Goal: Task Accomplishment & Management: Manage account settings

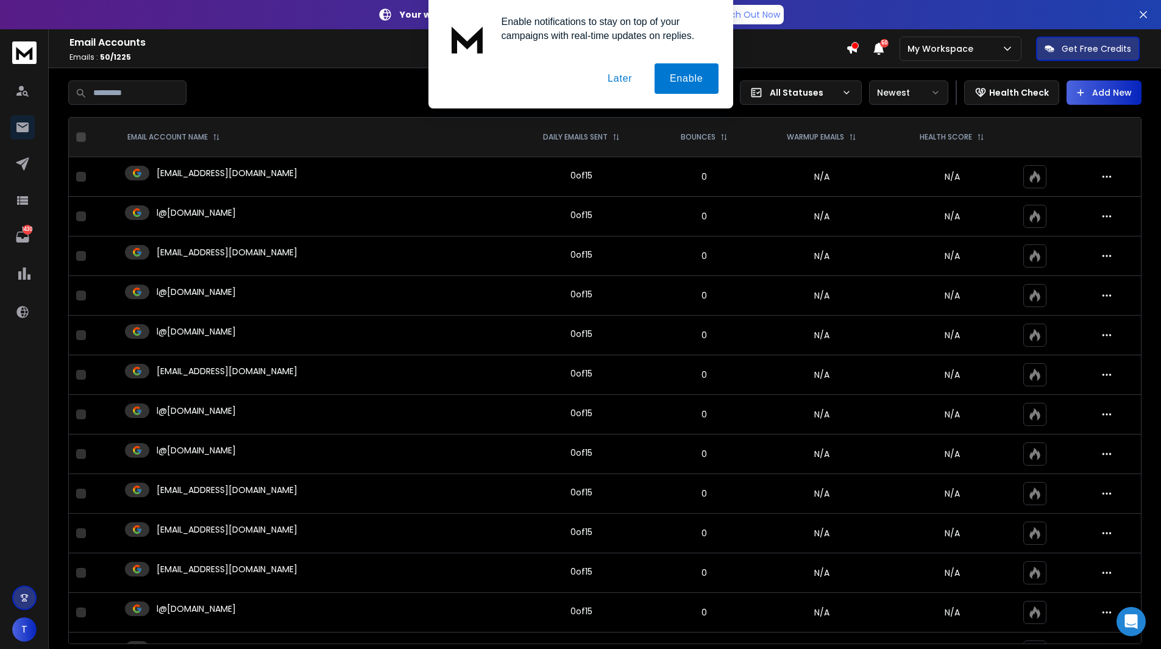
click at [1091, 90] on div "Enable notifications to stay on top of your campaigns with real-time updates on…" at bounding box center [580, 54] width 1161 height 108
click at [677, 75] on button "Enable" at bounding box center [686, 78] width 64 height 30
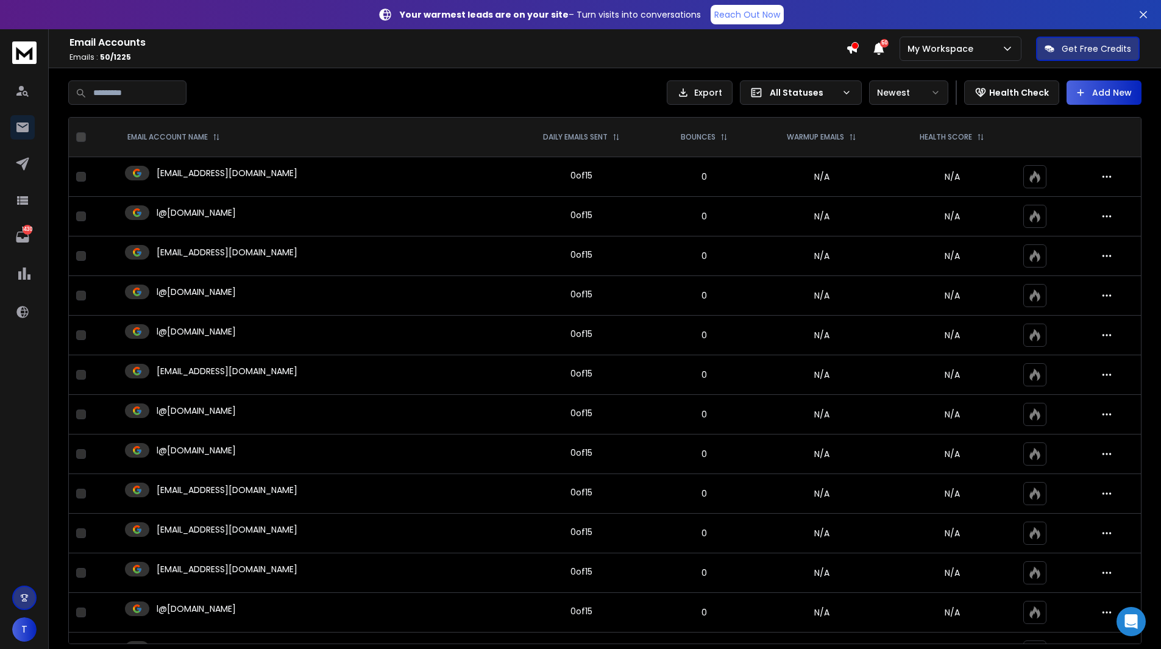
click at [1102, 91] on button "Add New" at bounding box center [1103, 92] width 75 height 24
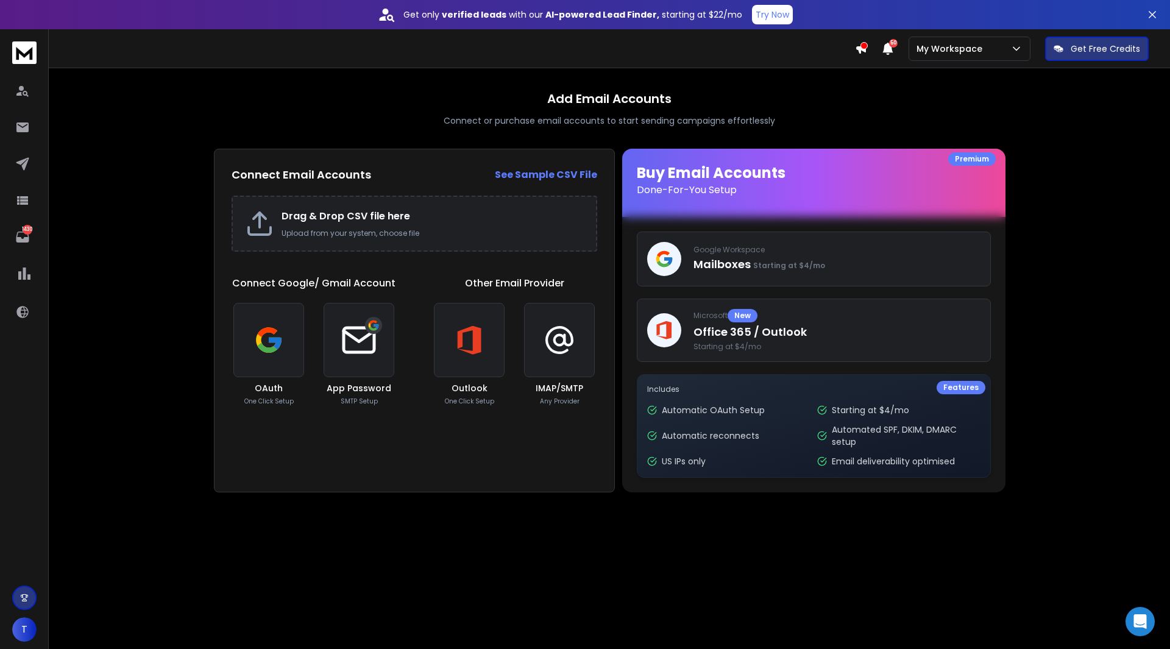
click at [235, 341] on div at bounding box center [268, 340] width 71 height 74
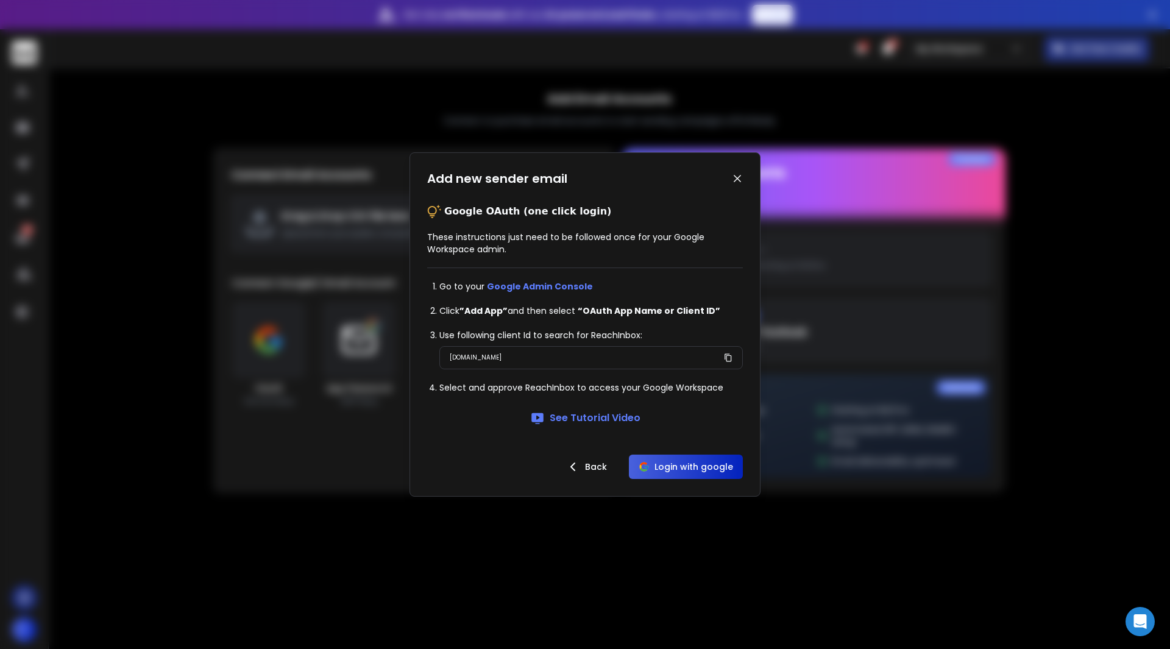
click at [688, 462] on button "Login with google" at bounding box center [686, 467] width 114 height 24
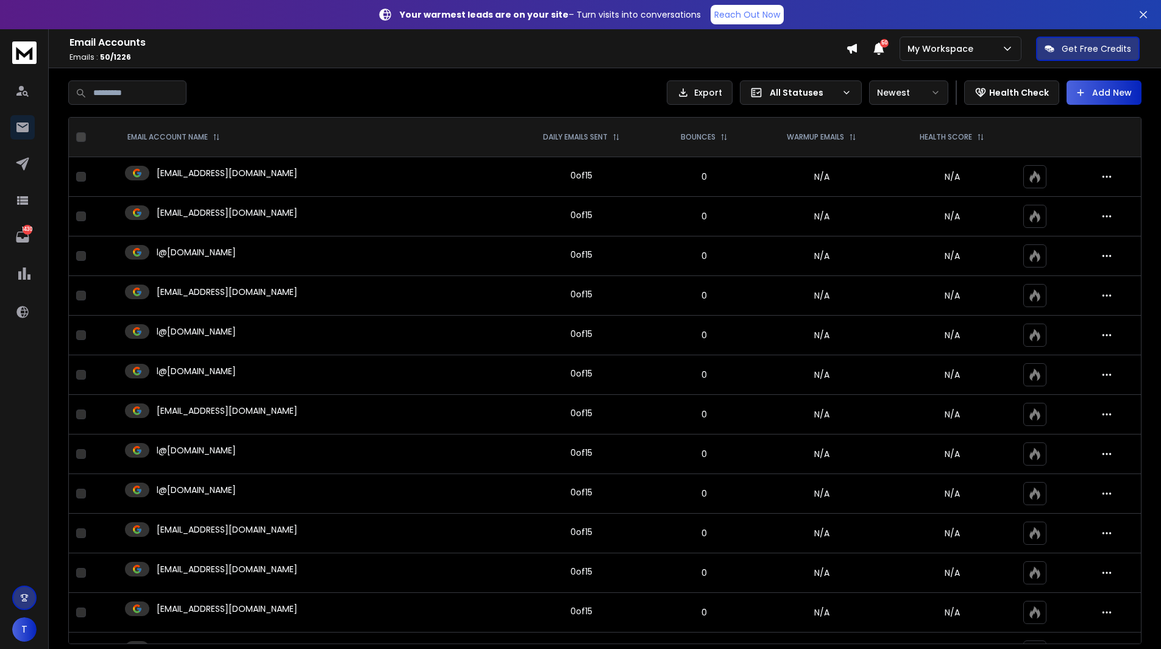
click at [1096, 95] on button "Add New" at bounding box center [1103, 92] width 75 height 24
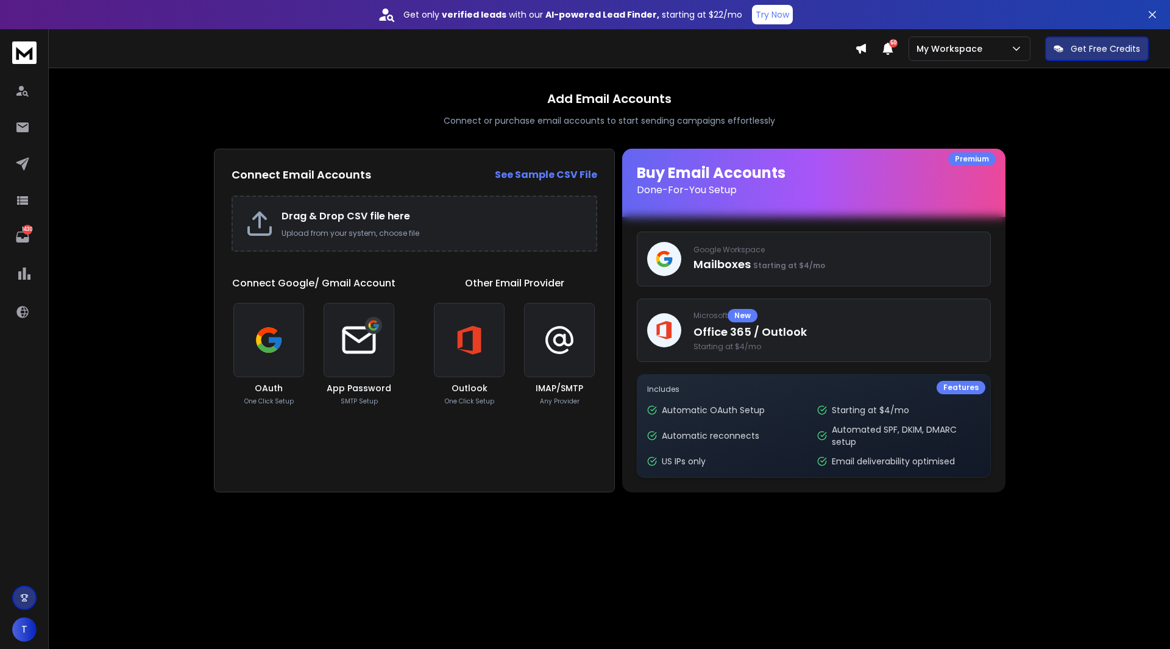
click at [271, 335] on icon at bounding box center [268, 340] width 30 height 37
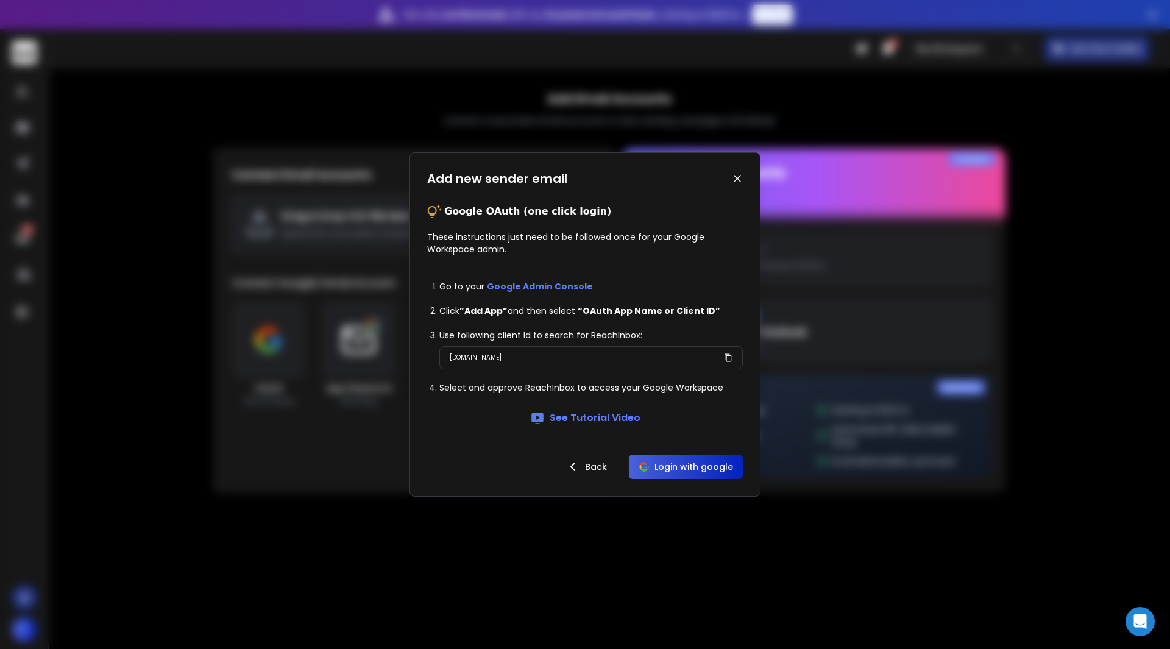
click at [695, 472] on button "Login with google" at bounding box center [686, 467] width 114 height 24
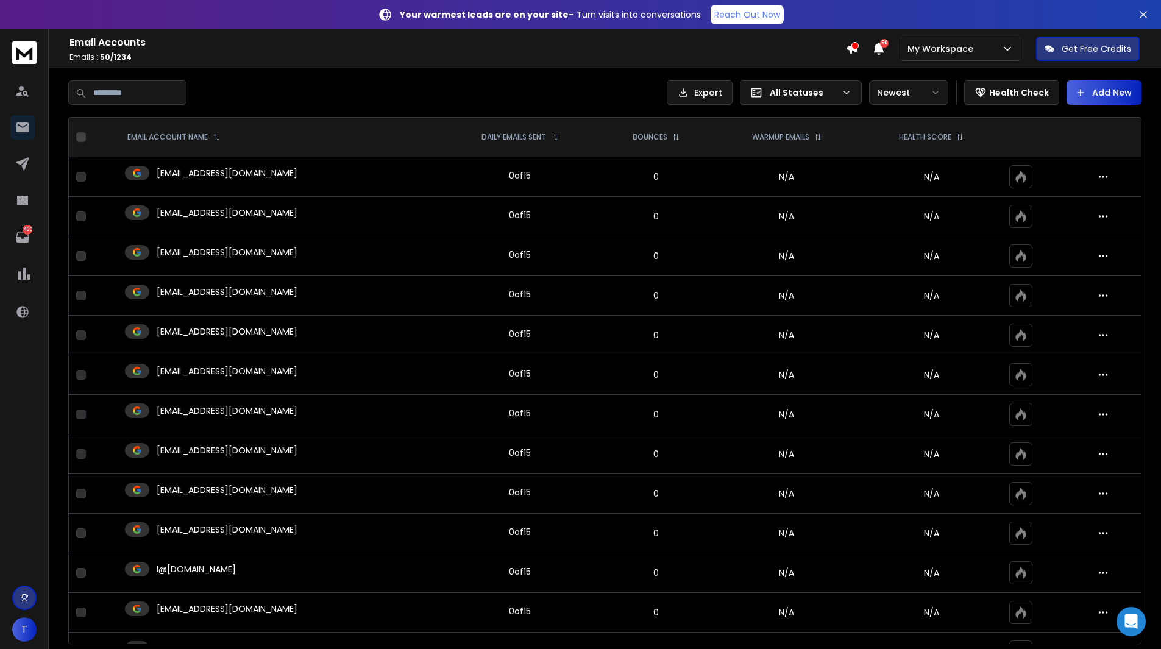
click at [1101, 89] on button "Add New" at bounding box center [1103, 92] width 75 height 24
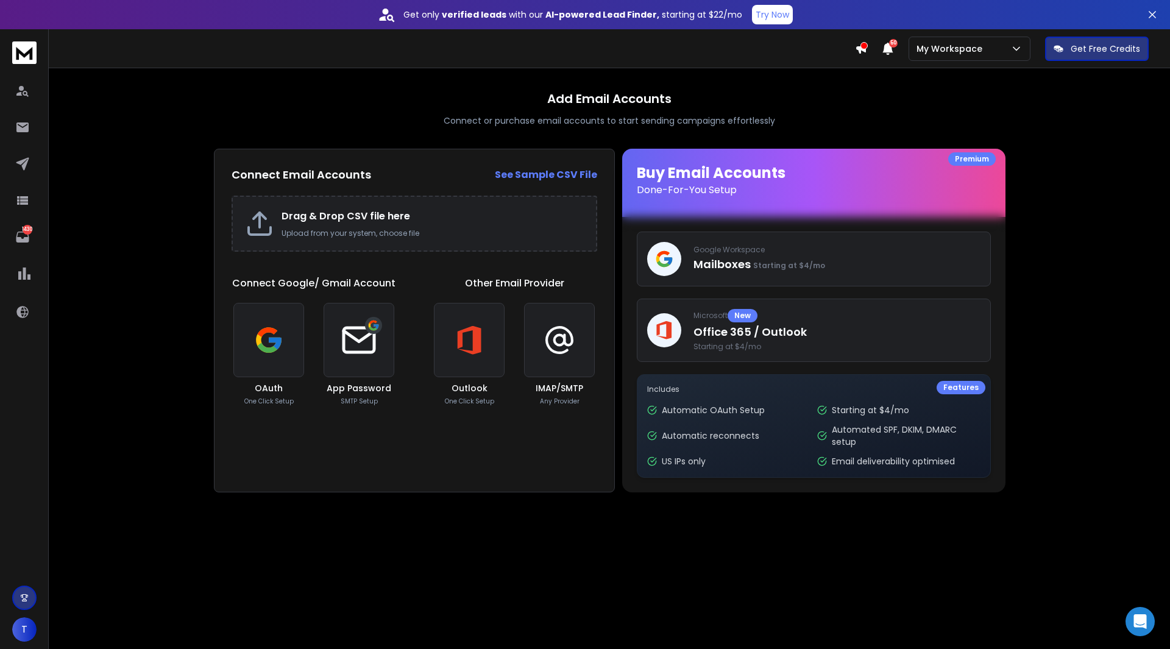
click at [272, 358] on icon at bounding box center [268, 340] width 30 height 37
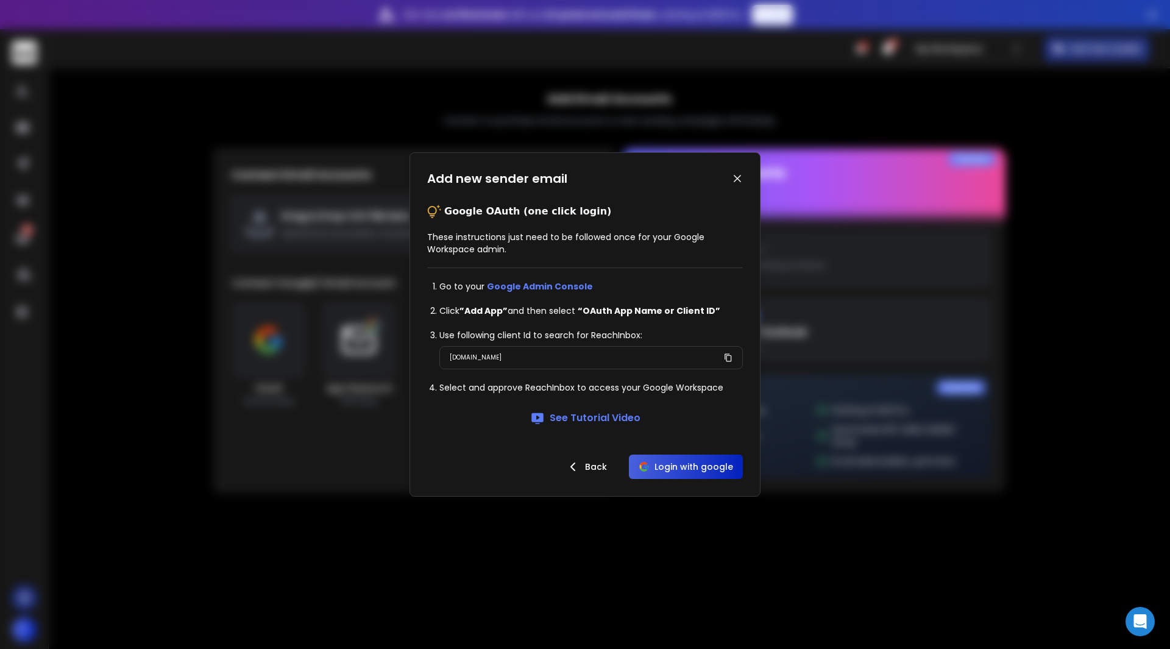
click at [669, 461] on button "Login with google" at bounding box center [686, 467] width 114 height 24
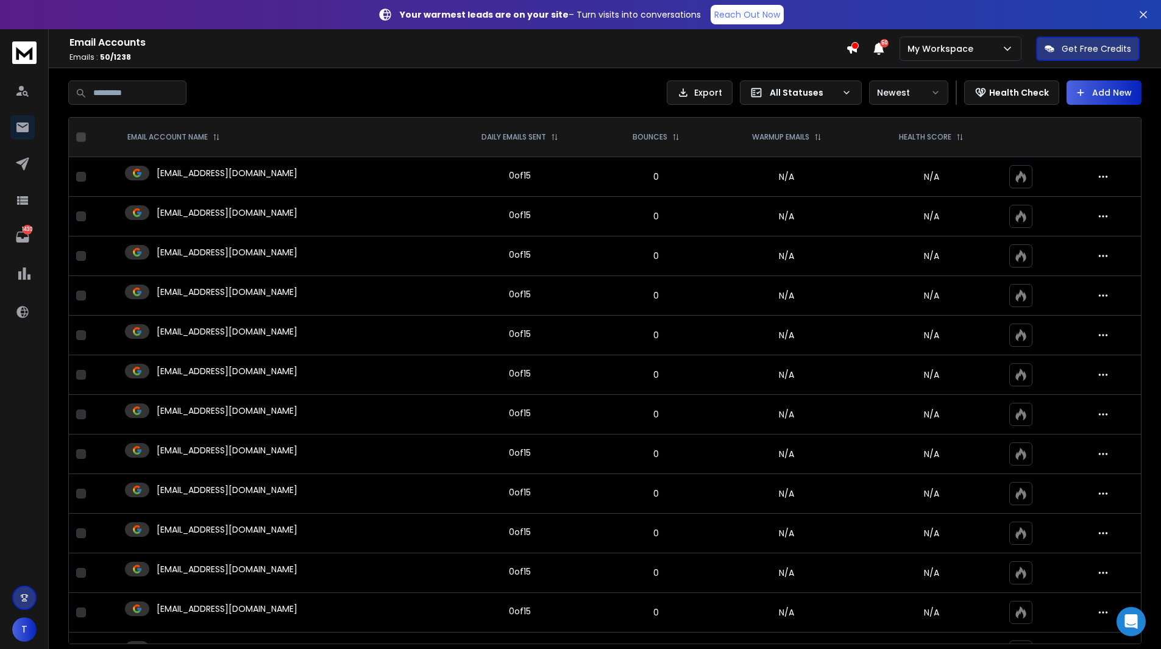
click at [1079, 86] on button "Add New" at bounding box center [1103, 92] width 75 height 24
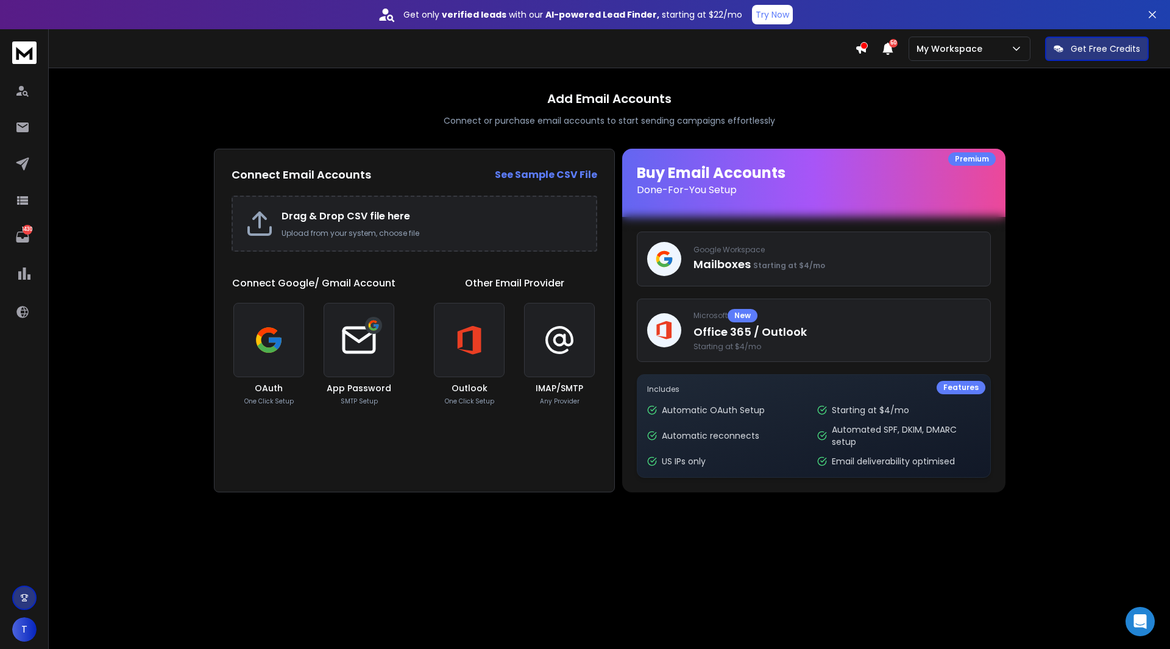
click at [260, 367] on div at bounding box center [268, 340] width 71 height 74
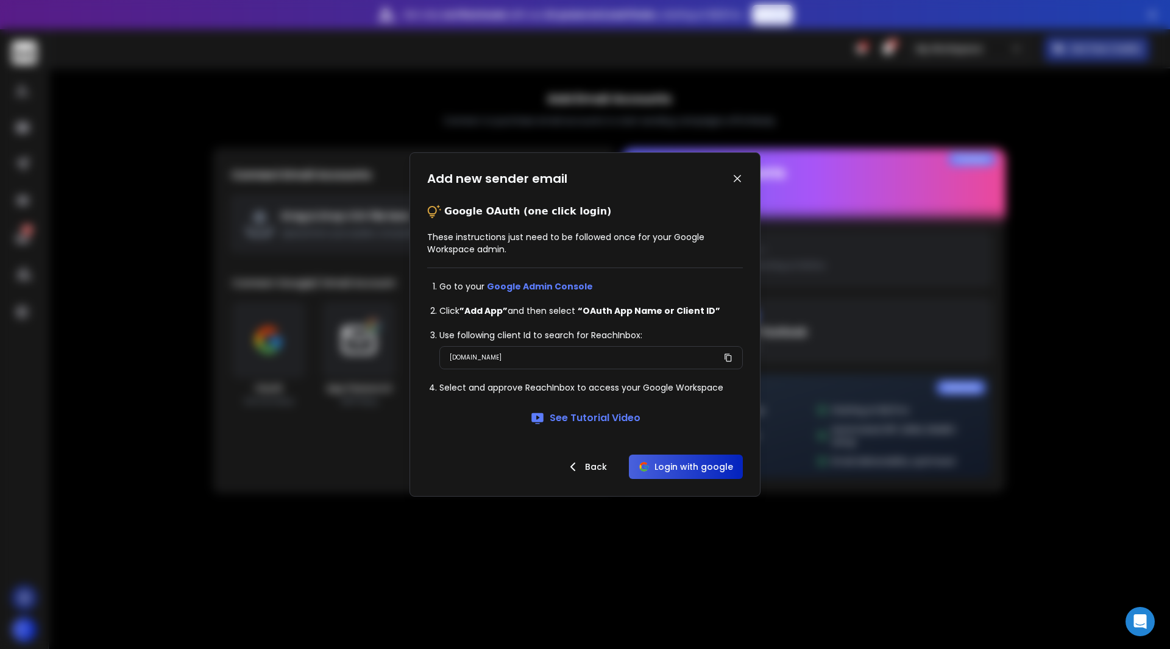
drag, startPoint x: 689, startPoint y: 471, endPoint x: 753, endPoint y: 536, distance: 90.9
click at [689, 471] on button "Login with google" at bounding box center [686, 467] width 114 height 24
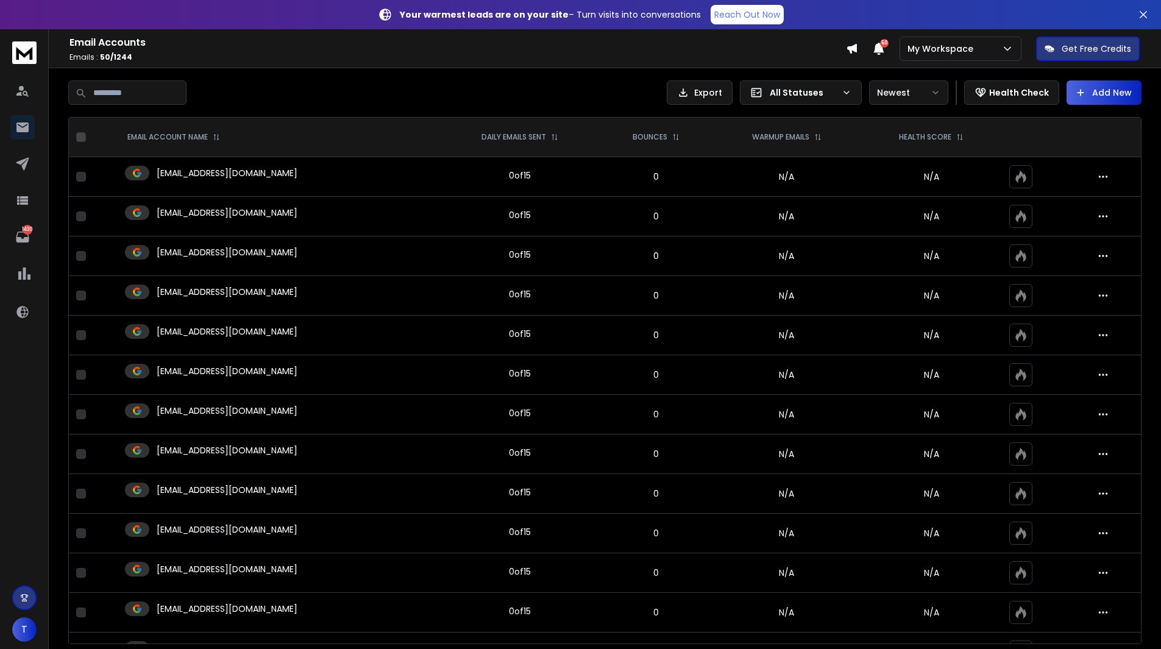
click at [1115, 87] on button "Add New" at bounding box center [1103, 92] width 75 height 24
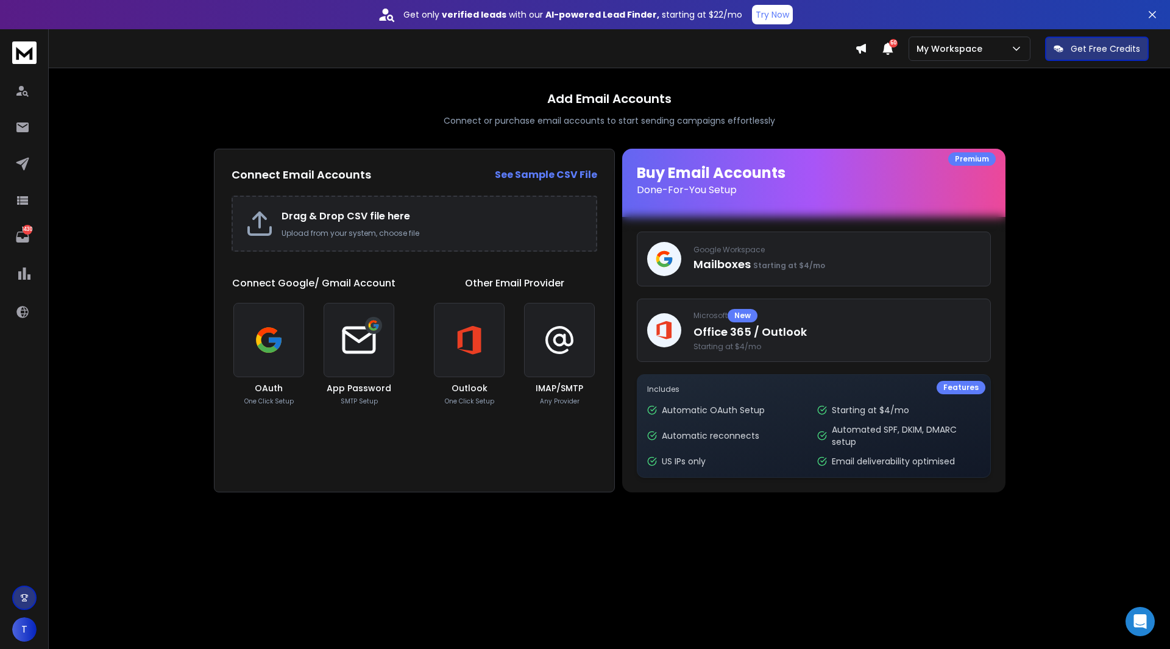
click at [283, 352] on icon at bounding box center [268, 340] width 30 height 37
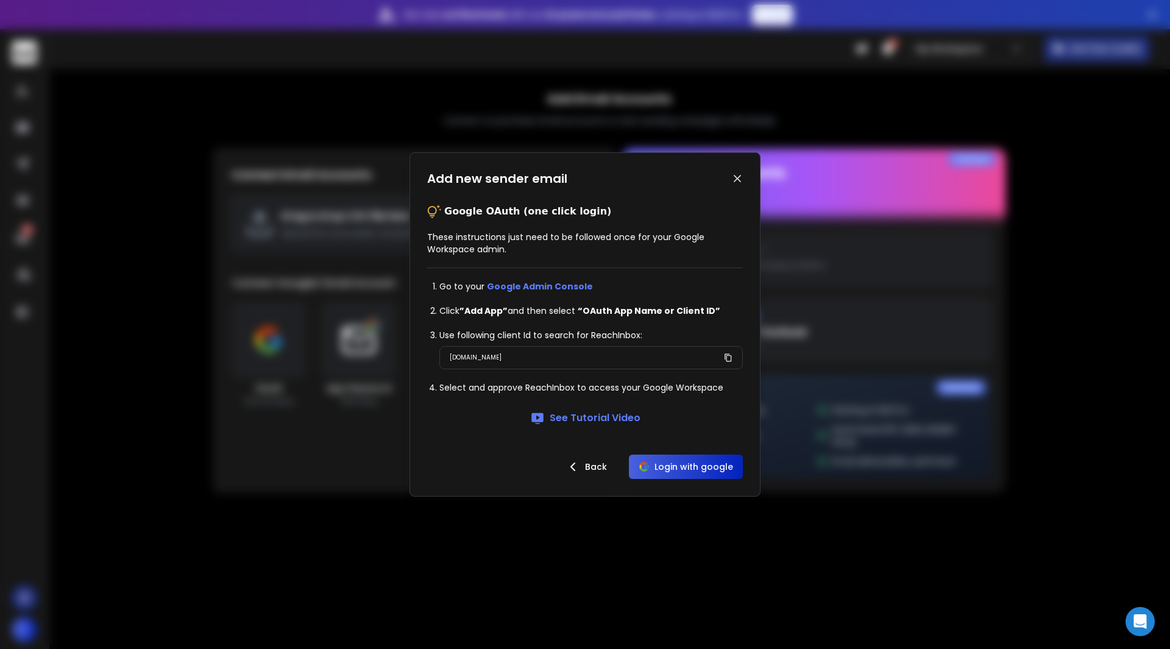
click at [712, 456] on button "Login with google" at bounding box center [686, 467] width 114 height 24
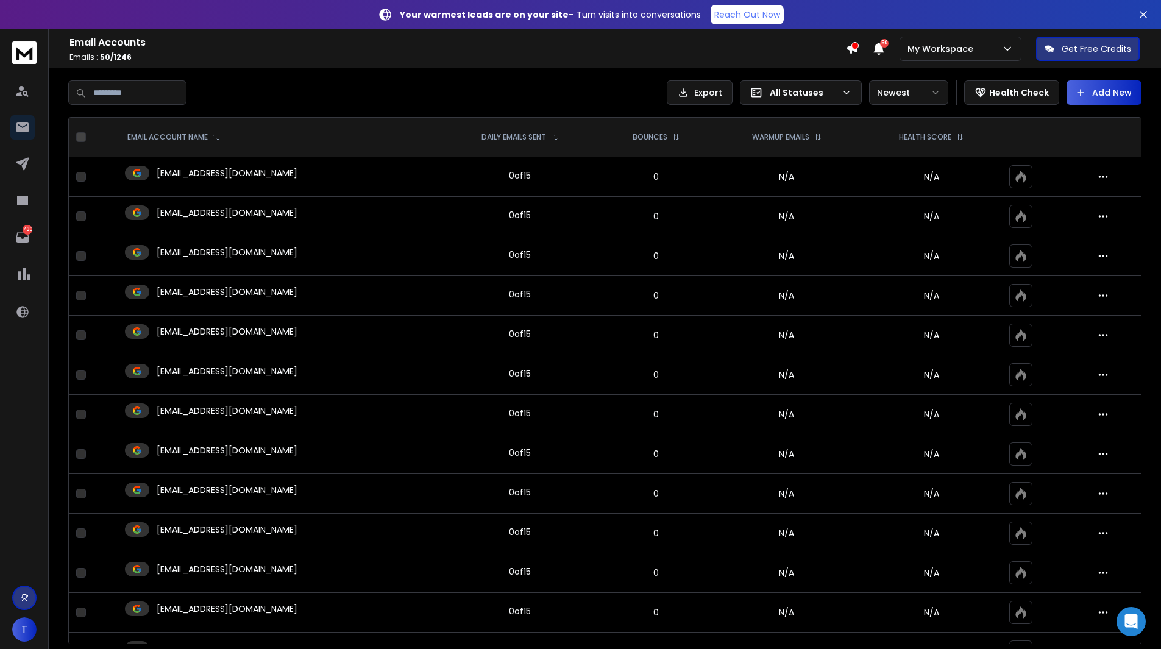
click at [1113, 96] on button "Add New" at bounding box center [1103, 92] width 75 height 24
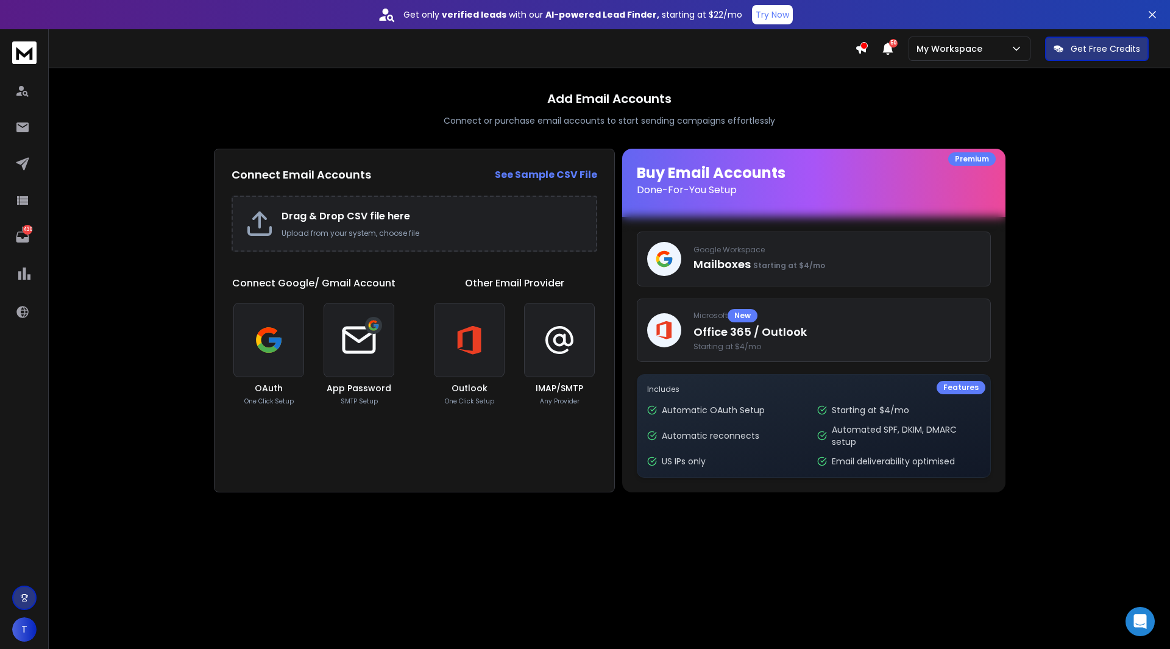
click at [287, 356] on div at bounding box center [268, 340] width 71 height 74
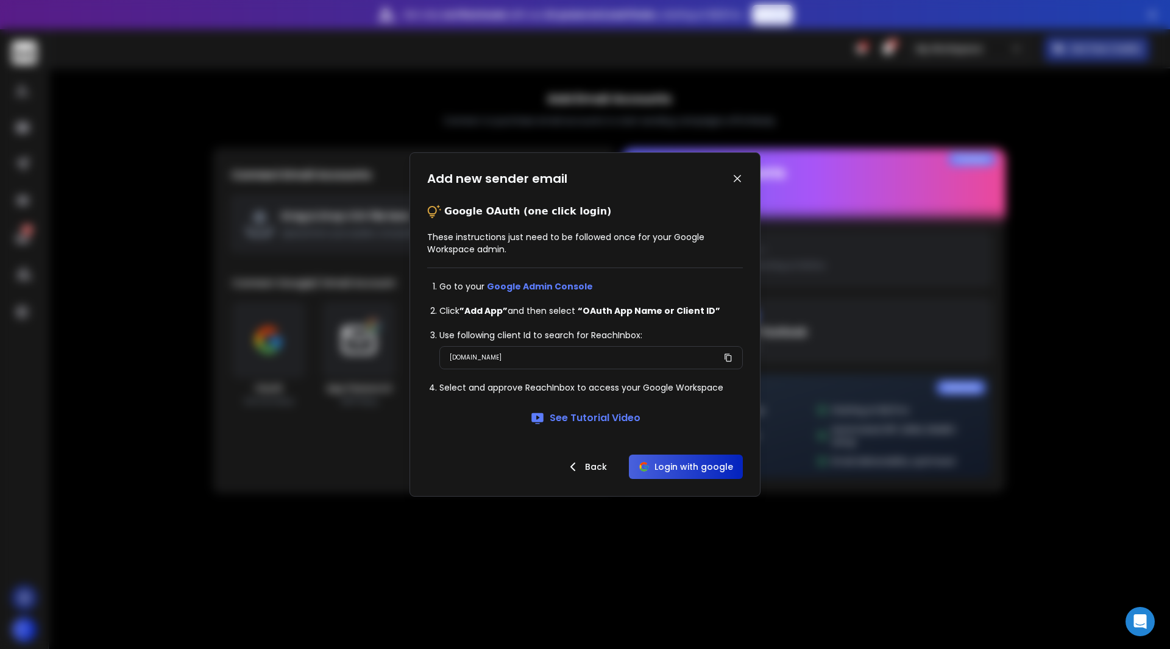
click at [651, 467] on button "Login with google" at bounding box center [686, 467] width 114 height 24
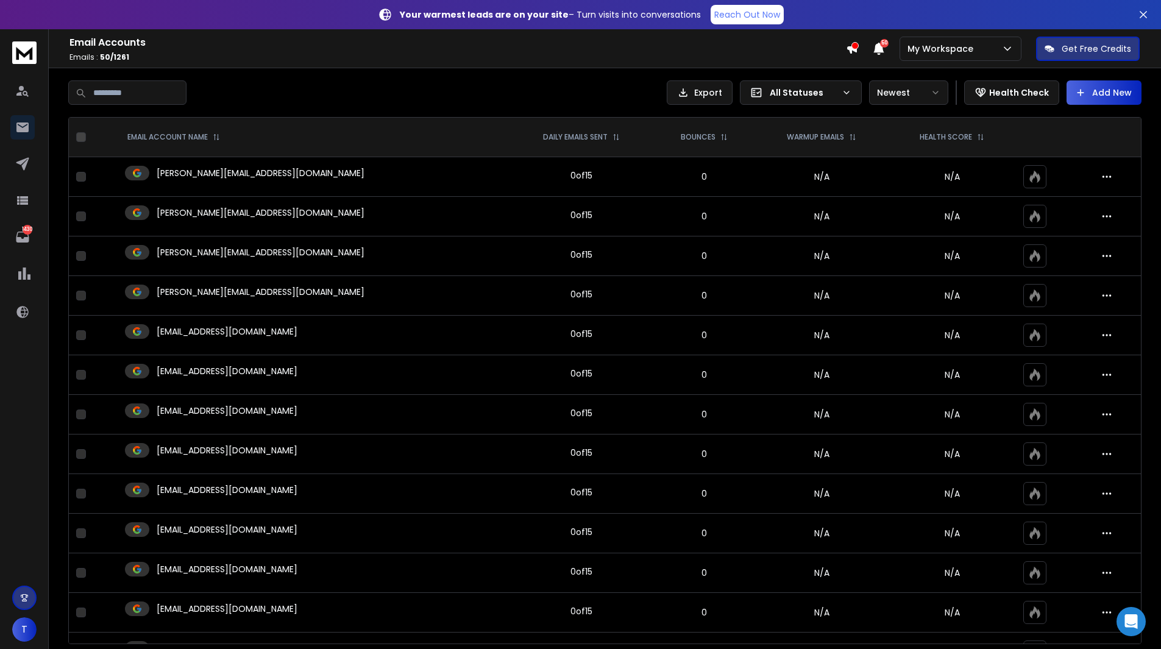
click at [1097, 82] on button "Add New" at bounding box center [1103, 92] width 75 height 24
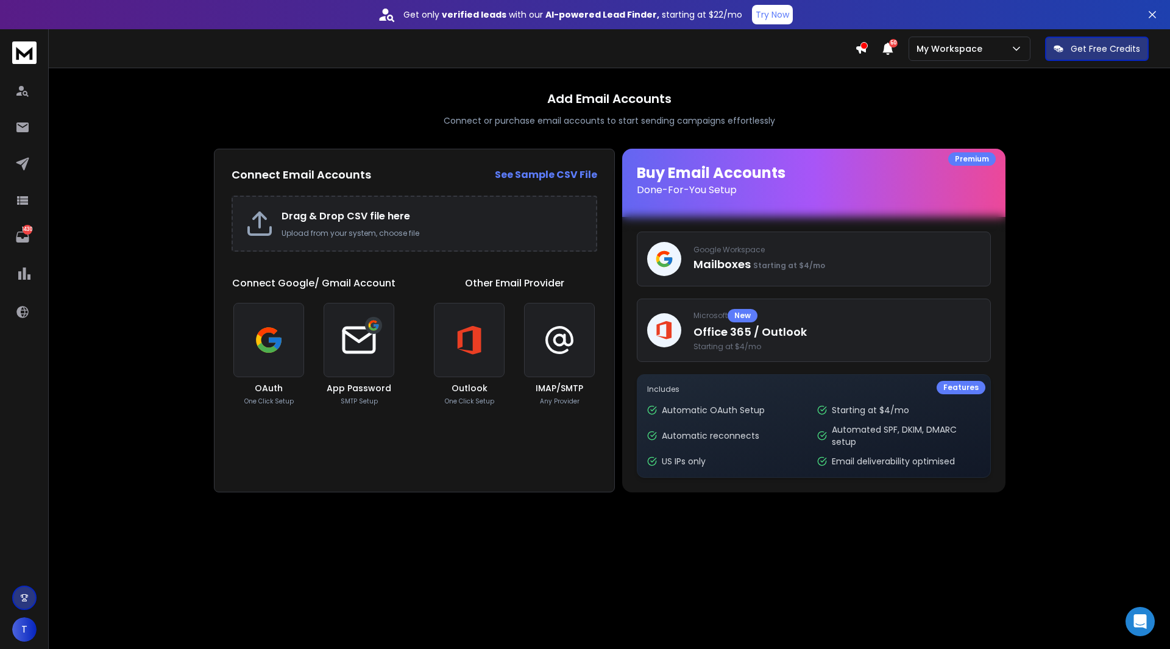
click at [255, 354] on div at bounding box center [268, 340] width 71 height 74
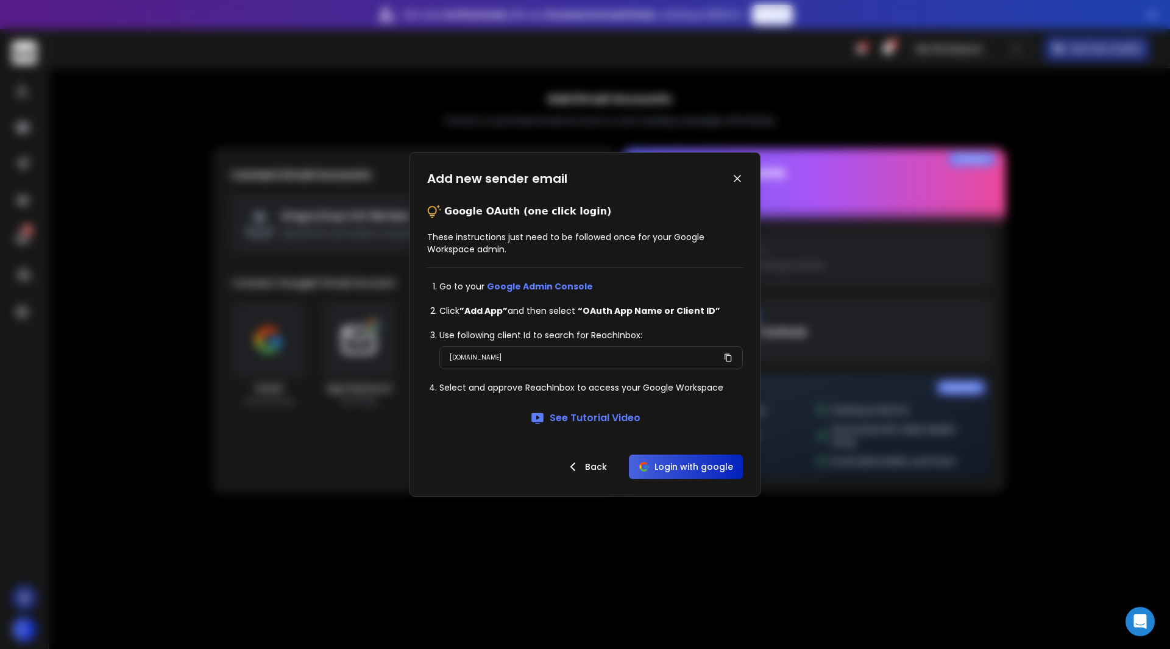
click at [656, 461] on button "Login with google" at bounding box center [686, 467] width 114 height 24
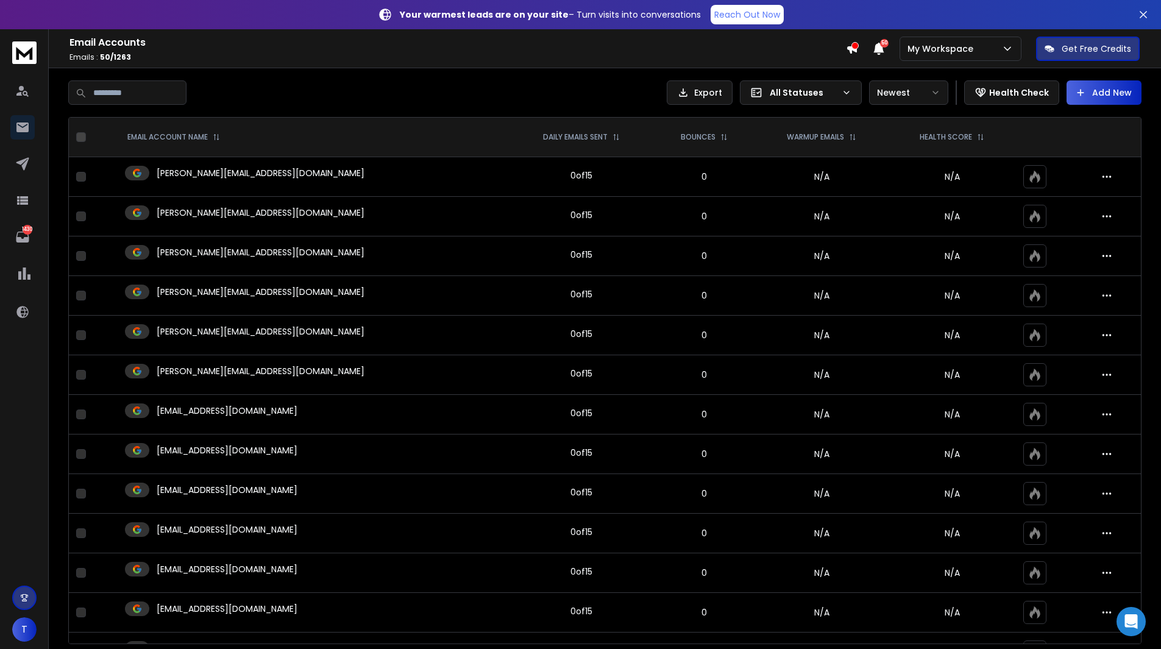
click at [1114, 97] on button "Add New" at bounding box center [1103, 92] width 75 height 24
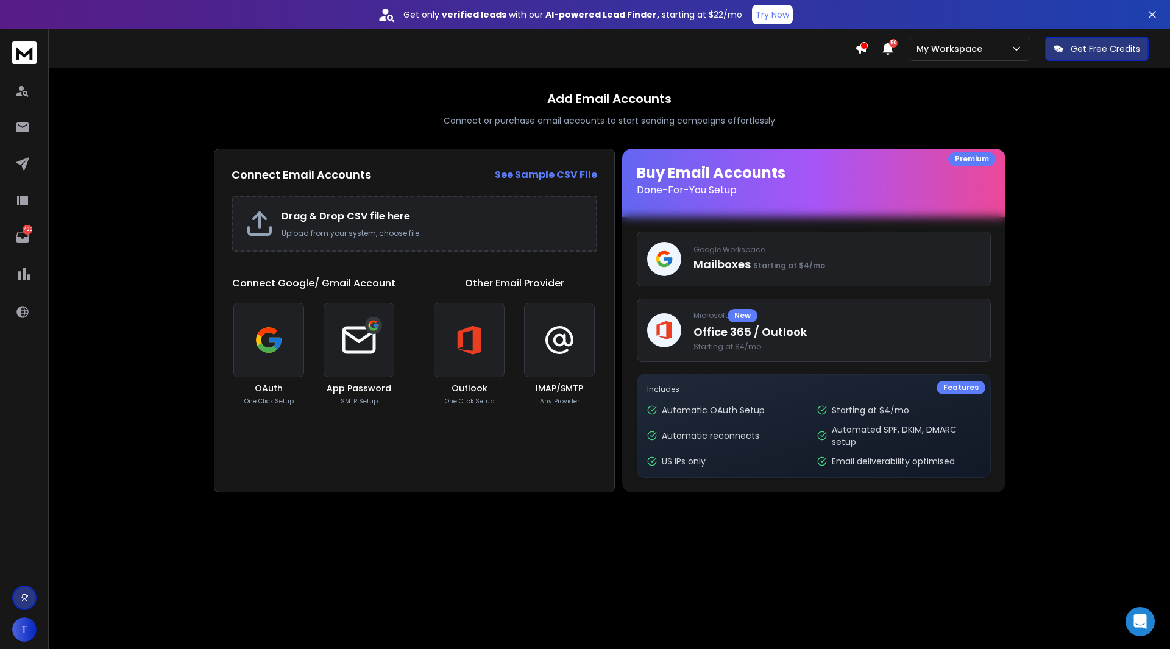
click at [260, 344] on icon at bounding box center [270, 340] width 26 height 26
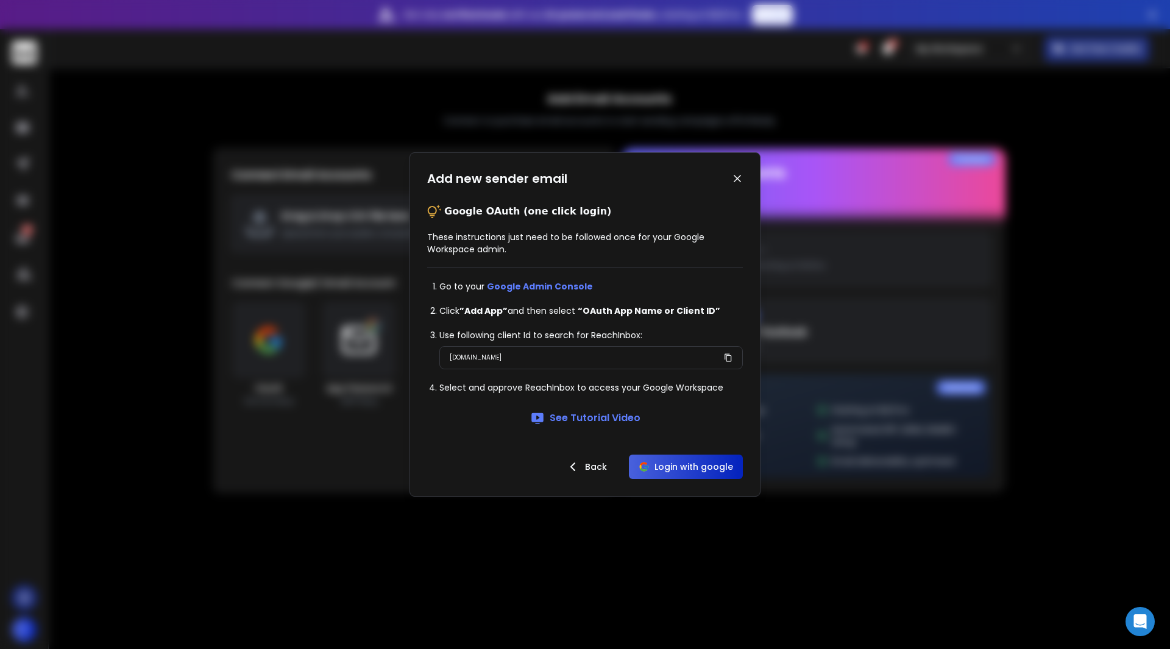
click at [696, 467] on button "Login with google" at bounding box center [686, 467] width 114 height 24
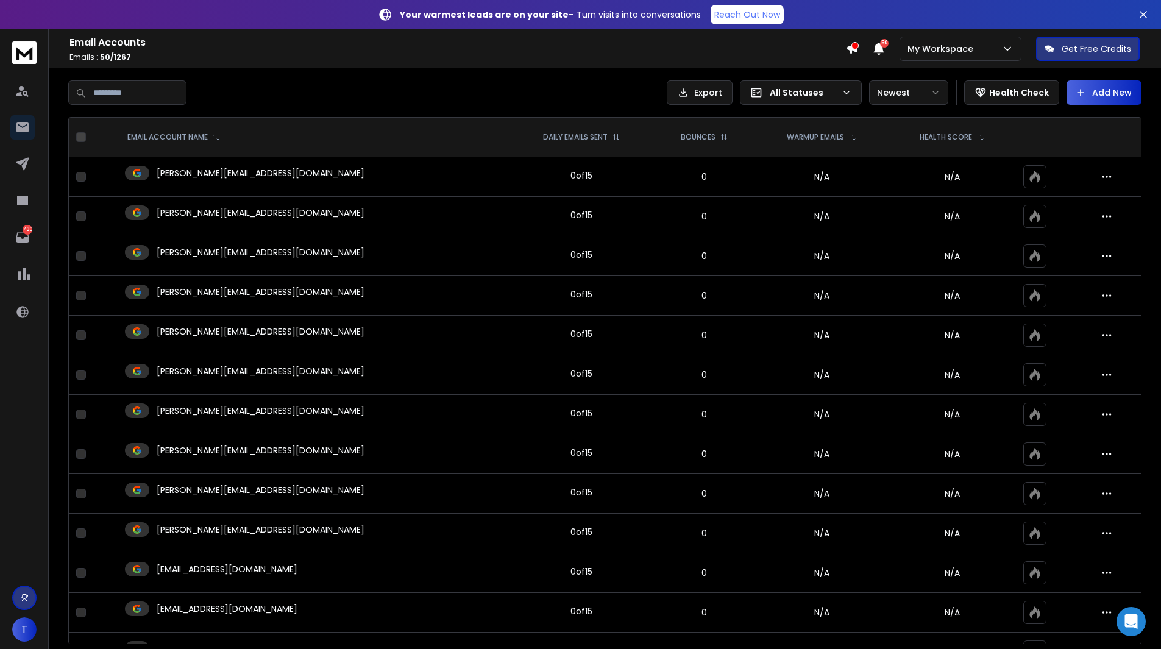
click at [1094, 90] on button "Add New" at bounding box center [1103, 92] width 75 height 24
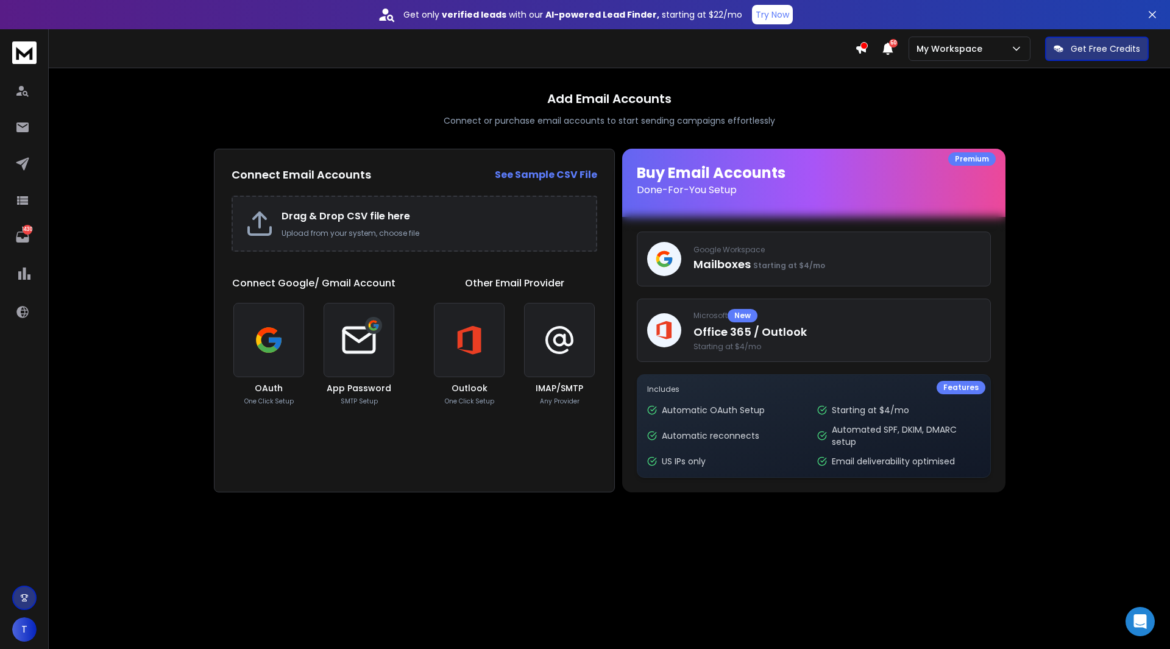
click at [284, 339] on icon at bounding box center [268, 340] width 30 height 37
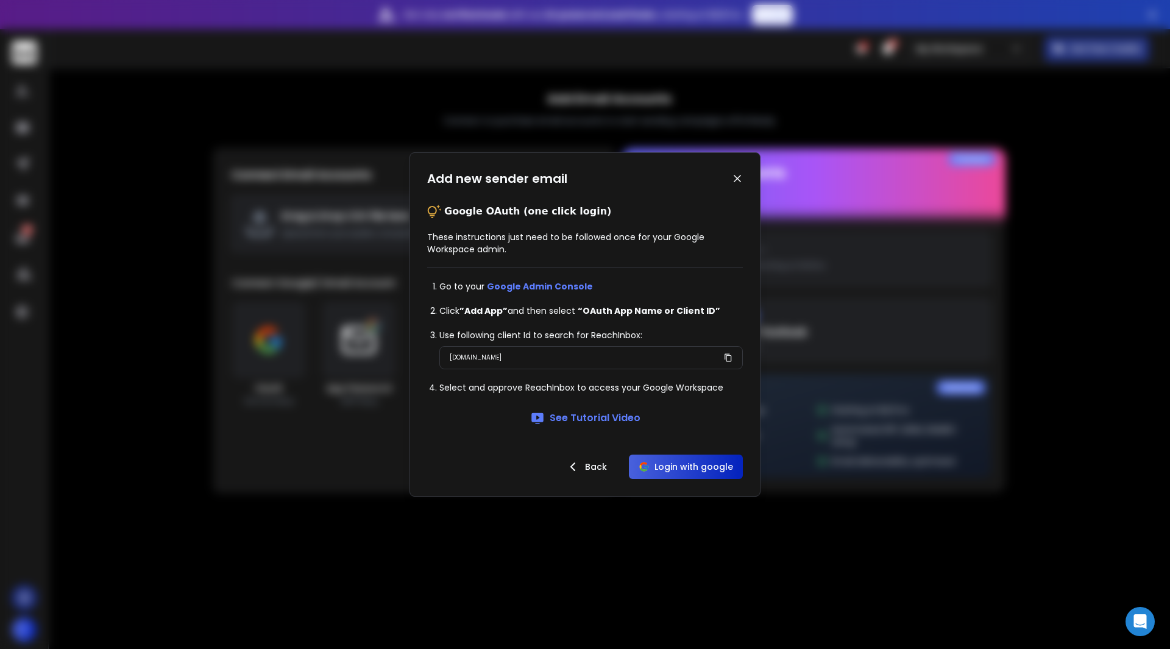
click at [676, 469] on button "Login with google" at bounding box center [686, 467] width 114 height 24
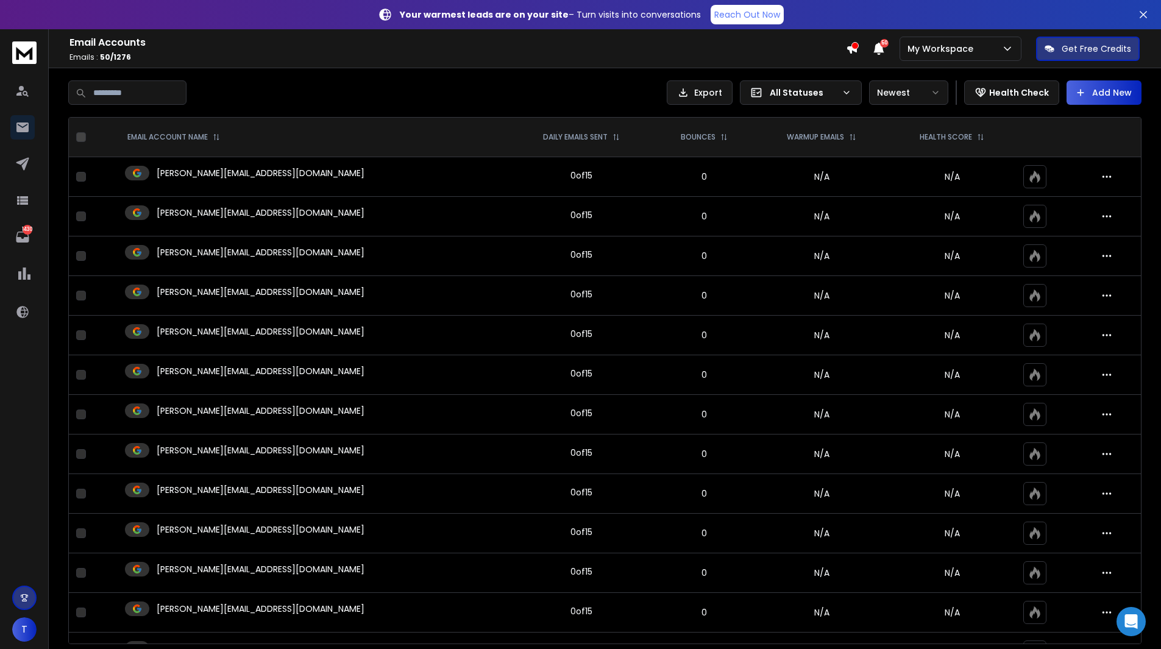
click at [1133, 94] on button "Add New" at bounding box center [1103, 92] width 75 height 24
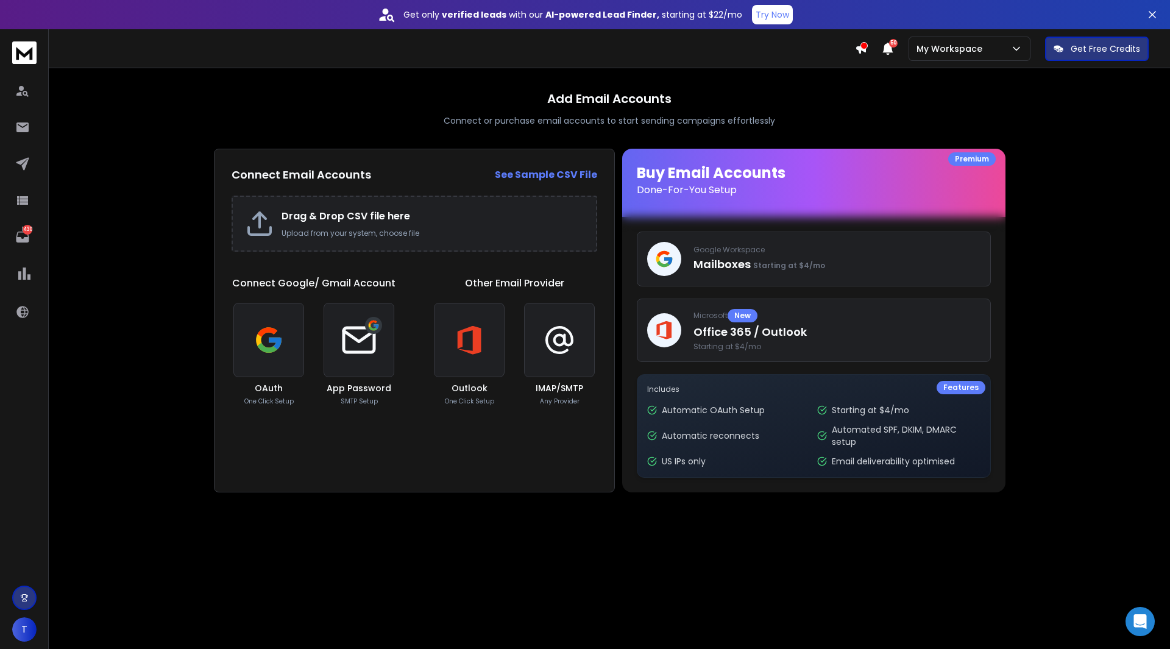
click at [243, 337] on div at bounding box center [268, 340] width 71 height 74
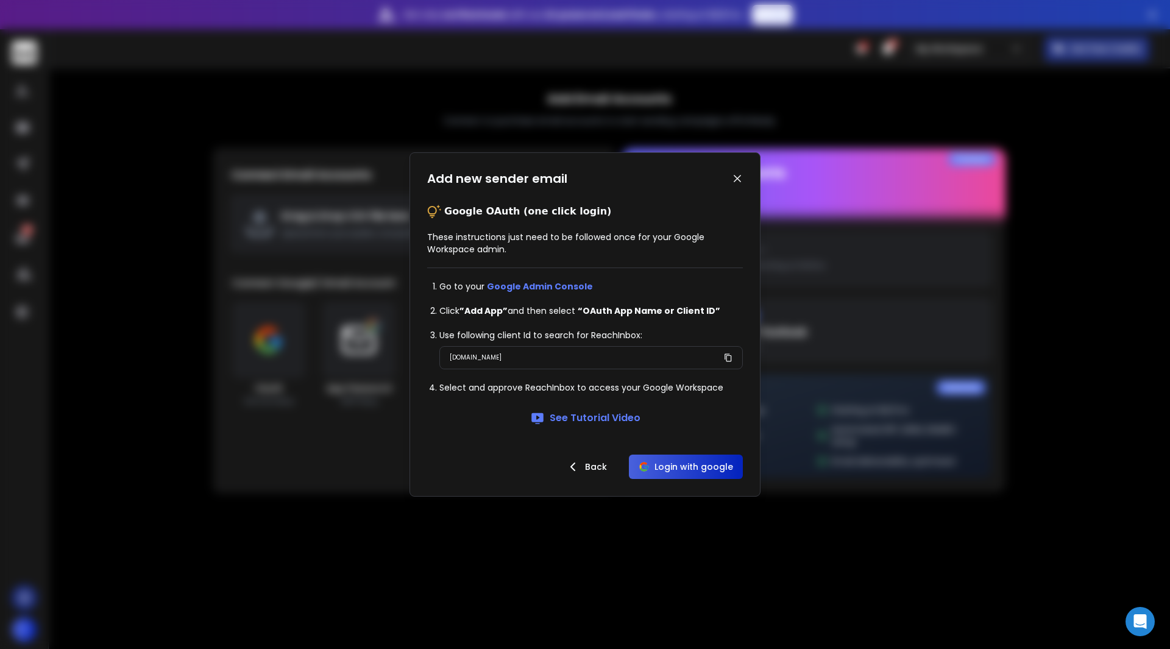
click at [681, 467] on button "Login with google" at bounding box center [686, 467] width 114 height 24
